Goal: Task Accomplishment & Management: Manage account settings

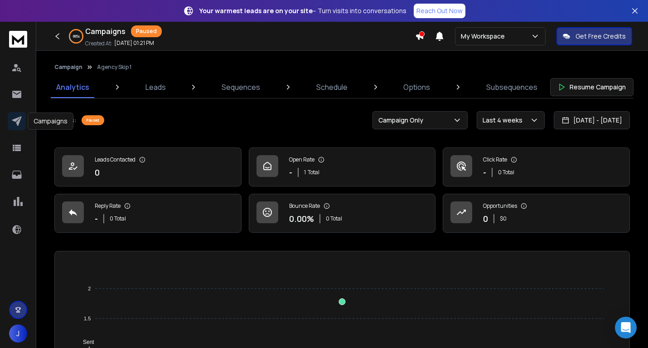
click at [15, 124] on icon at bounding box center [16, 121] width 11 height 11
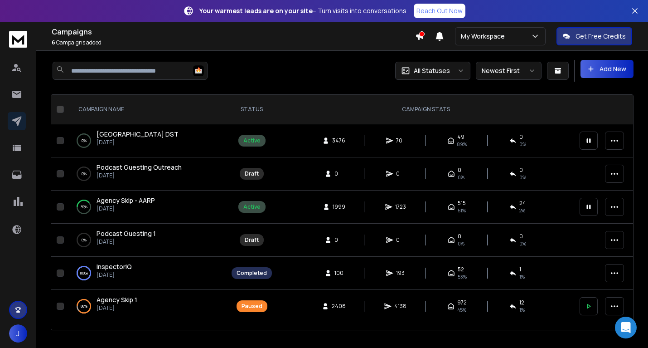
click at [161, 132] on span "[GEOGRAPHIC_DATA] DST" at bounding box center [138, 134] width 82 height 9
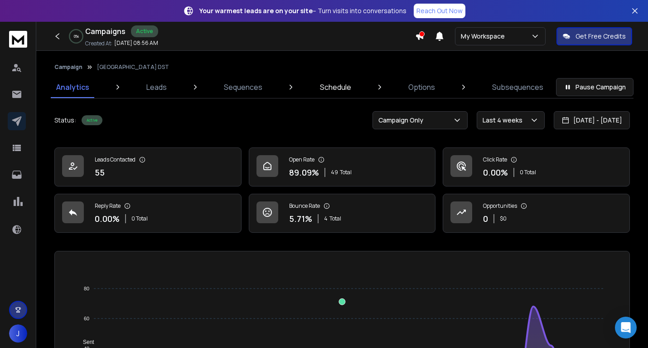
click at [341, 88] on p "Schedule" at bounding box center [335, 87] width 31 height 11
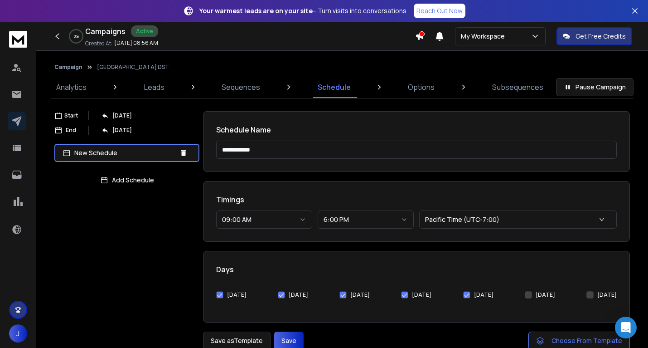
scroll to position [15, 0]
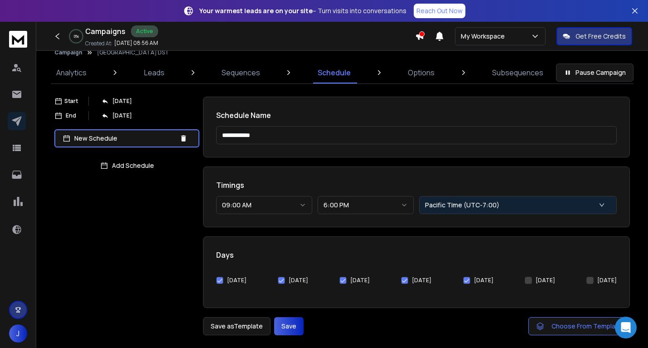
click at [434, 202] on p "Pacific Time (UTC-7:00)" at bounding box center [464, 204] width 78 height 9
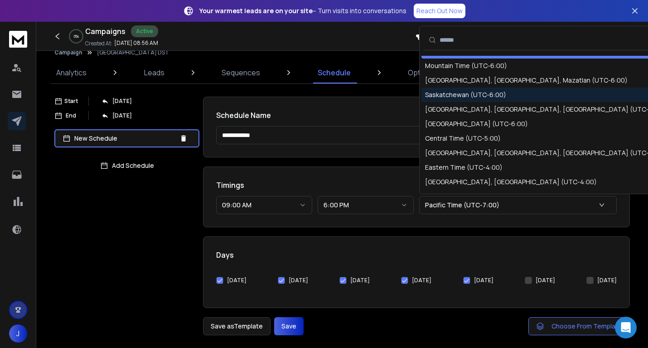
scroll to position [102, 0]
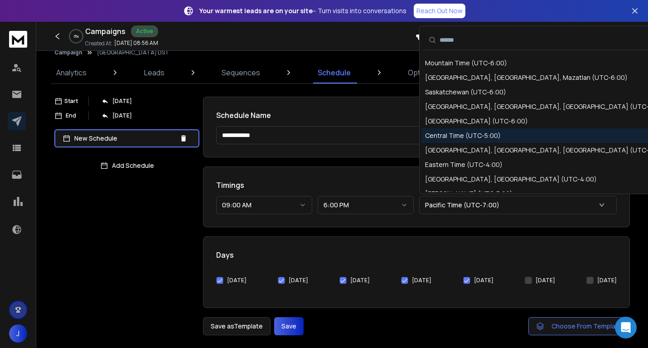
click at [447, 135] on div "Central Time (UTC-5:00)" at bounding box center [463, 135] width 76 height 9
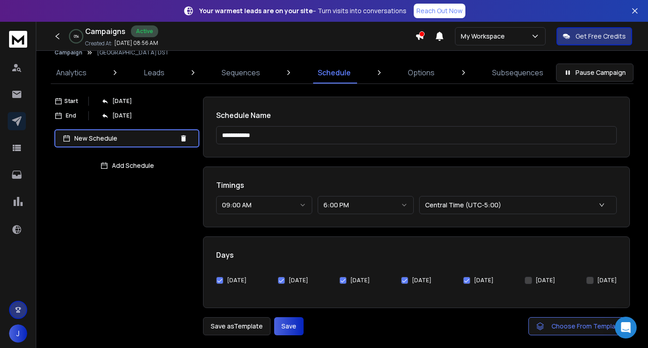
click at [282, 326] on button "Save" at bounding box center [288, 326] width 29 height 18
click at [154, 71] on p "Leads" at bounding box center [154, 72] width 20 height 11
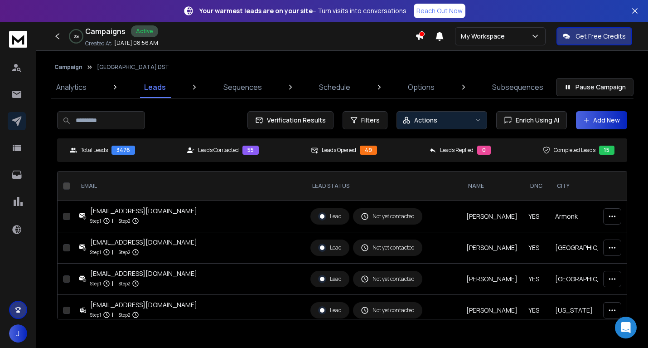
click at [483, 118] on button "Actions" at bounding box center [442, 120] width 91 height 18
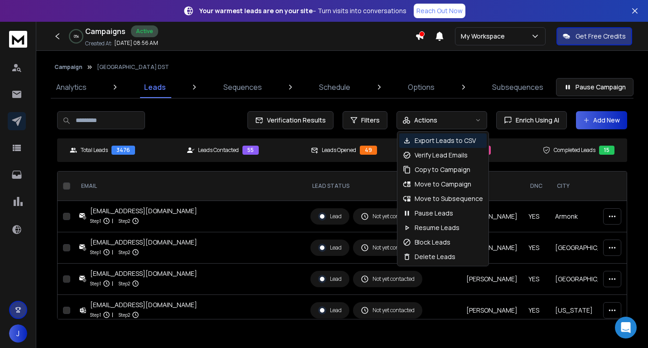
click at [515, 140] on div "Total Leads 3476 Leads Contacted 55 Leads Opened 49 Leads Replied 0 Completed L…" at bounding box center [342, 150] width 570 height 24
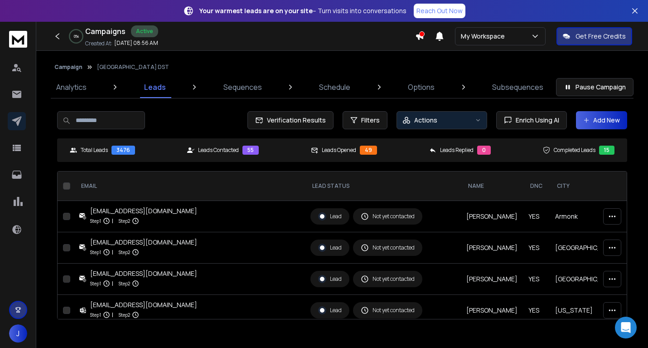
click at [439, 119] on div "Actions" at bounding box center [437, 120] width 69 height 9
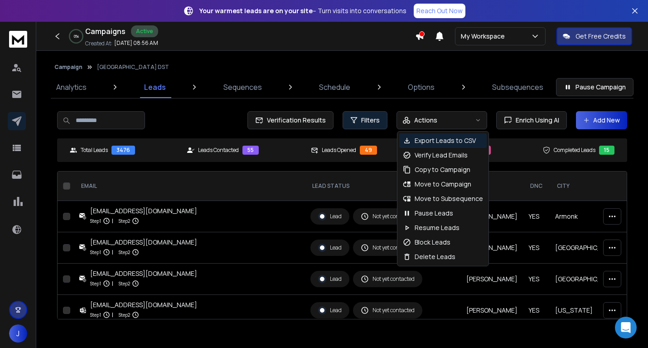
click at [367, 118] on span "Filters" at bounding box center [370, 120] width 19 height 9
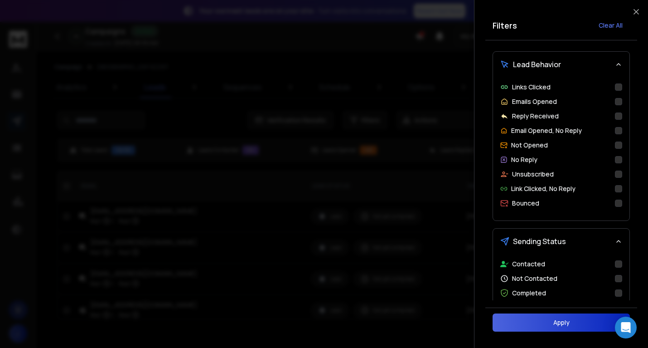
click at [619, 88] on button "Links Clicked" at bounding box center [618, 86] width 7 height 7
click at [566, 321] on button "Apply" at bounding box center [561, 322] width 137 height 18
